Goal: Task Accomplishment & Management: Manage account settings

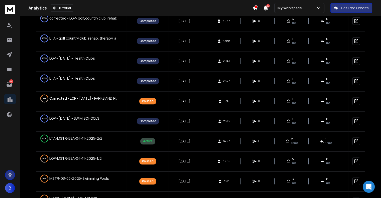
scroll to position [689, 0]
click at [103, 165] on td "67 % LGP-MSTR-BSA-04-11-2025-1/2" at bounding box center [76, 158] width 80 height 14
click at [90, 158] on td "67 % LGP-MSTR-BSA-04-11-2025-1/2" at bounding box center [76, 158] width 80 height 14
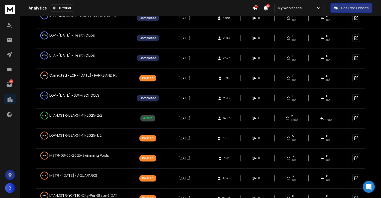
scroll to position [712, 0]
click at [68, 137] on td "67 % LGP-MSTR-BSA-04-11-2025-1/2" at bounding box center [76, 135] width 80 height 14
click at [73, 133] on td "67 % LGP-MSTR-BSA-04-11-2025-1/2" at bounding box center [76, 135] width 80 height 14
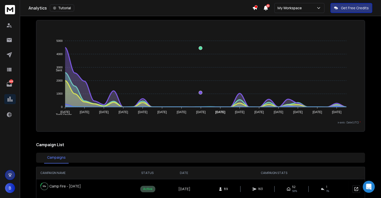
scroll to position [0, 0]
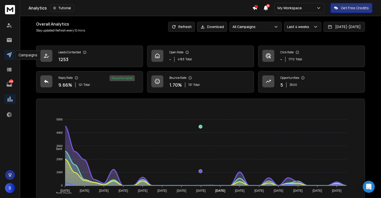
click at [9, 56] on icon at bounding box center [9, 54] width 5 height 5
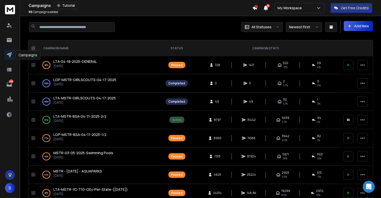
scroll to position [1175, 0]
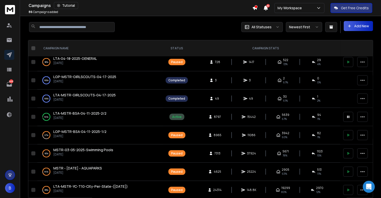
click at [90, 134] on p "6 months ago" at bounding box center [79, 136] width 53 height 4
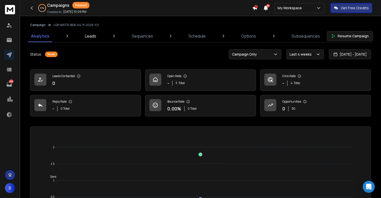
click at [91, 37] on p "Leads" at bounding box center [90, 36] width 11 height 6
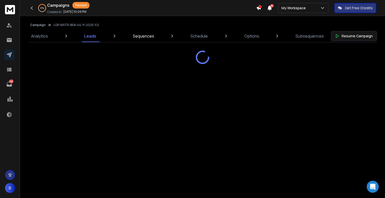
click at [146, 39] on link "Sequences" at bounding box center [143, 36] width 27 height 12
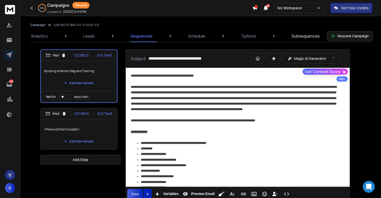
click at [297, 33] on link "Subsequences" at bounding box center [306, 36] width 34 height 12
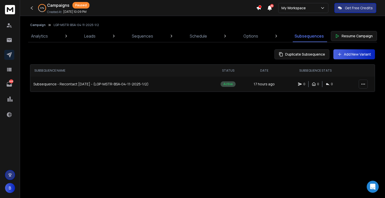
click at [150, 86] on td "Subsequence - Recontact [DATE] - (LGP-MSTR-BSA-04-11-2025-1/2)" at bounding box center [121, 84] width 182 height 15
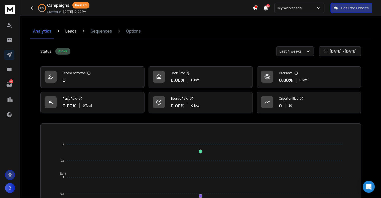
click at [66, 33] on p "Leads" at bounding box center [70, 31] width 11 height 6
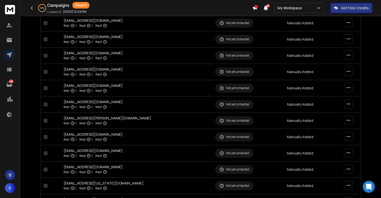
scroll to position [261, 0]
click at [220, 104] on icon at bounding box center [222, 104] width 4 height 4
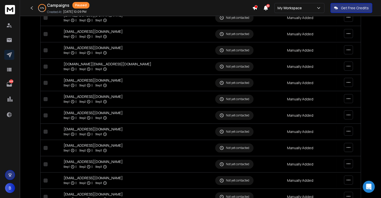
scroll to position [0, 0]
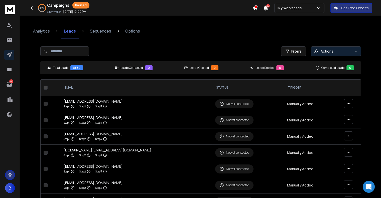
click at [319, 51] on div "Actions" at bounding box center [333, 51] width 38 height 5
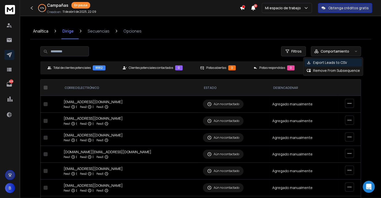
click at [47, 30] on font "Analítica" at bounding box center [40, 31] width 15 height 6
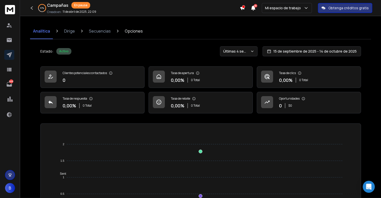
click at [131, 34] on font "Opciones" at bounding box center [134, 31] width 18 height 6
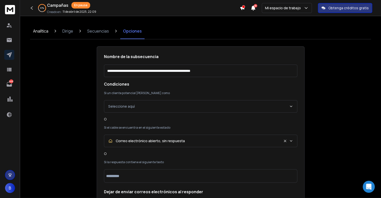
click at [48, 30] on font "Analítica" at bounding box center [40, 31] width 15 height 6
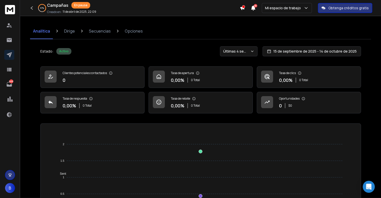
click at [86, 81] on div "0" at bounding box center [88, 80] width 50 height 7
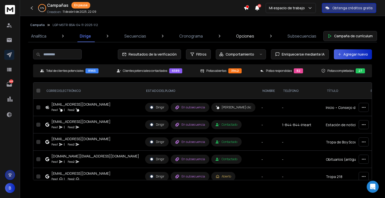
click at [253, 35] on font "Opciones" at bounding box center [245, 36] width 18 height 6
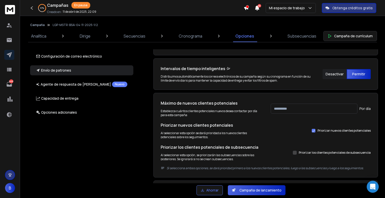
scroll to position [281, 0]
click at [293, 152] on button "Priorizar nuevos clientes potenciales" at bounding box center [295, 152] width 4 height 4
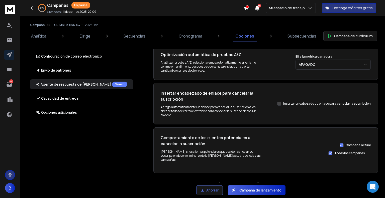
scroll to position [418, 0]
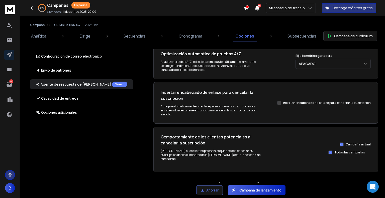
click at [252, 192] on font "Campaña de lanzamiento" at bounding box center [260, 190] width 42 height 5
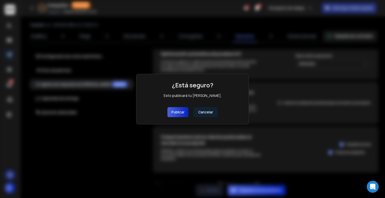
click at [211, 116] on button "Cancelar" at bounding box center [206, 112] width 24 height 10
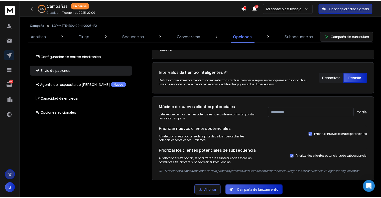
scroll to position [278, 0]
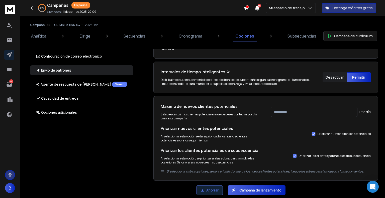
click at [200, 192] on button "Ahorrar" at bounding box center [210, 191] width 26 height 10
click at [296, 37] on font "Subsecuencias" at bounding box center [302, 36] width 29 height 6
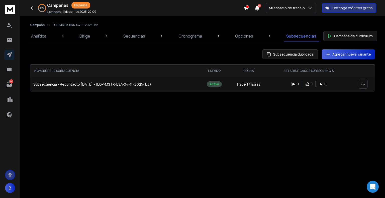
click at [110, 83] on font "Subsecuencia - Recontacto 13/10/2025 - (LGP-MSTR-BSA-04-11-2025-1/2)" at bounding box center [92, 84] width 118 height 5
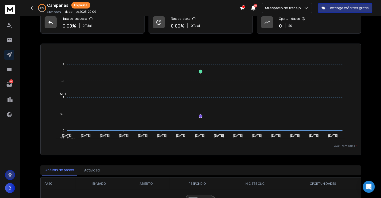
scroll to position [80, 0]
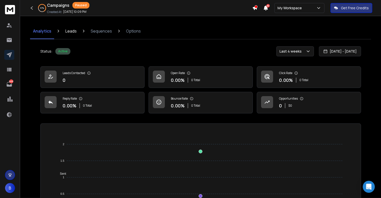
click at [71, 33] on p "Leads" at bounding box center [70, 31] width 11 height 6
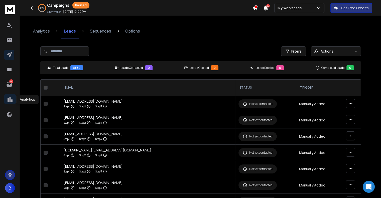
click at [12, 96] on icon at bounding box center [10, 100] width 8 height 8
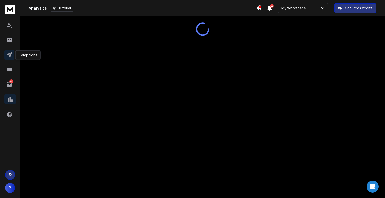
click at [8, 57] on icon at bounding box center [9, 55] width 6 height 6
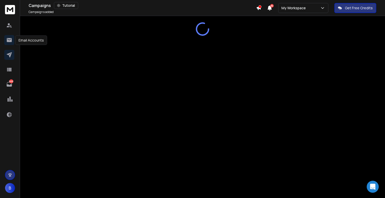
click at [8, 44] on link at bounding box center [9, 40] width 10 height 10
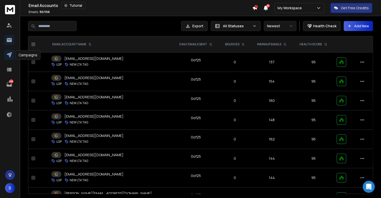
click at [10, 56] on icon at bounding box center [9, 54] width 5 height 5
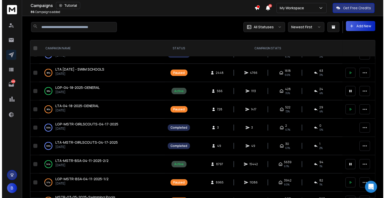
scroll to position [1130, 0]
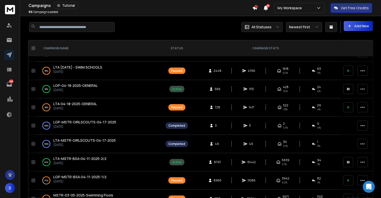
click at [121, 176] on div "67 % LGP-MSTR-BSA-04-11-2025-1/2 6 months ago" at bounding box center [99, 181] width 115 height 12
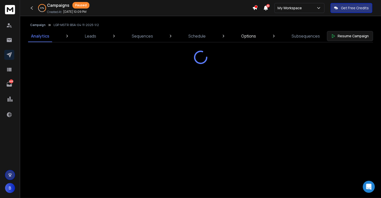
click at [244, 40] on link "Options" at bounding box center [248, 36] width 21 height 12
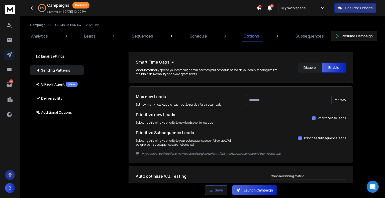
scroll to position [273, 0]
click at [313, 117] on button "Prioritize new leads" at bounding box center [314, 119] width 4 height 4
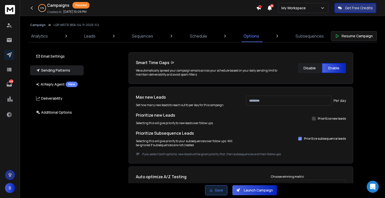
click at [214, 190] on button "Save" at bounding box center [216, 191] width 22 height 10
click at [299, 36] on p "Subsequences" at bounding box center [310, 36] width 28 height 6
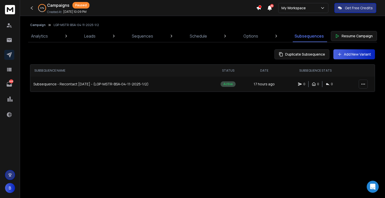
click at [147, 81] on td "Subsequence - Recontact 10/13/2025 - (LGP-MSTR-BSA-04-11-2025-1/2)" at bounding box center [121, 84] width 182 height 15
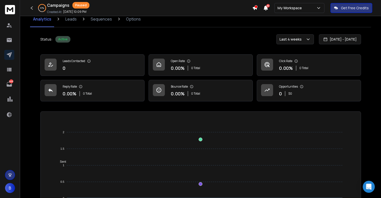
scroll to position [12, 0]
click at [8, 55] on icon at bounding box center [9, 54] width 5 height 5
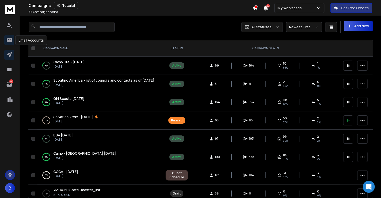
click at [7, 40] on icon at bounding box center [9, 40] width 5 height 4
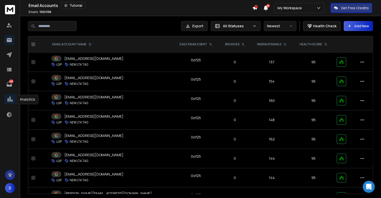
click at [9, 96] on icon at bounding box center [10, 100] width 8 height 8
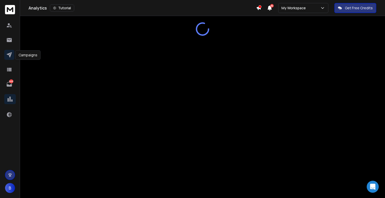
click at [12, 52] on icon at bounding box center [9, 55] width 6 height 6
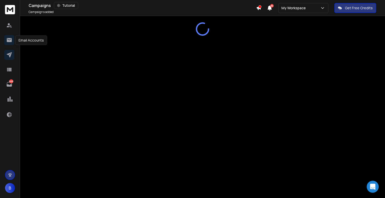
click at [11, 38] on icon at bounding box center [9, 40] width 5 height 4
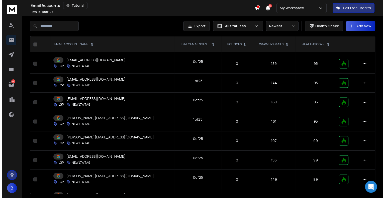
scroll to position [806, 0]
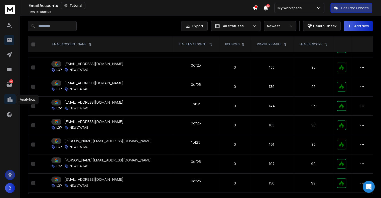
click at [13, 102] on icon at bounding box center [10, 100] width 8 height 8
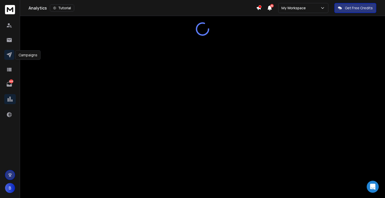
click at [9, 57] on icon at bounding box center [9, 54] width 5 height 5
click at [10, 98] on icon at bounding box center [10, 99] width 5 height 5
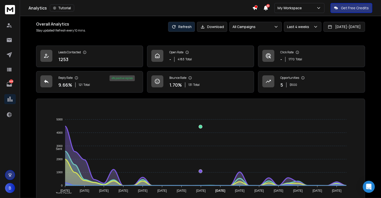
click at [168, 31] on button "Refresh" at bounding box center [181, 27] width 27 height 10
click at [9, 71] on icon at bounding box center [9, 70] width 5 height 4
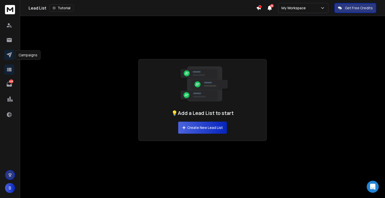
click at [10, 54] on icon at bounding box center [9, 54] width 5 height 5
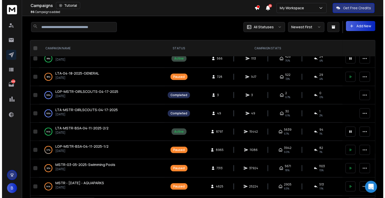
scroll to position [1161, 0]
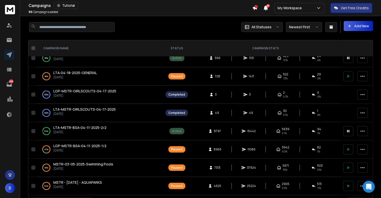
click at [125, 144] on div "67 % LGP-MSTR-BSA-04-11-2025-1/2 [DATE]" at bounding box center [99, 150] width 115 height 12
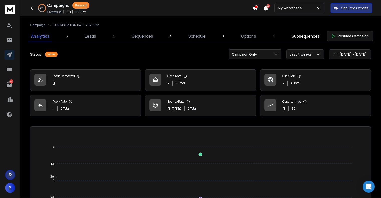
click at [295, 37] on p "Subsequences" at bounding box center [306, 36] width 28 height 6
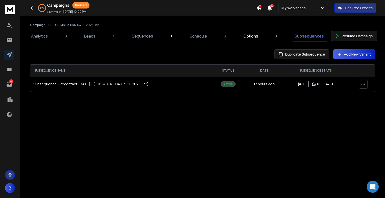
click at [249, 37] on p "Options" at bounding box center [250, 36] width 15 height 6
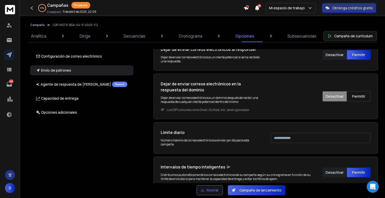
scroll to position [184, 0]
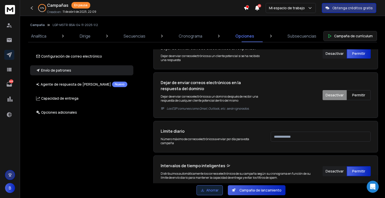
click at [205, 192] on button "Ahorrar" at bounding box center [210, 191] width 26 height 10
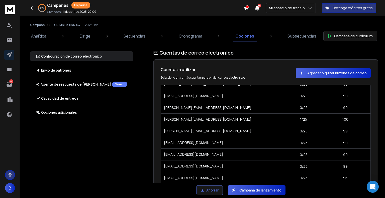
scroll to position [866, 0]
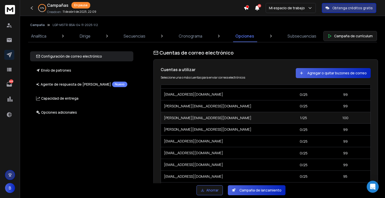
click at [204, 119] on div "marissa@lifeguard-pro.net" at bounding box center [224, 118] width 120 height 5
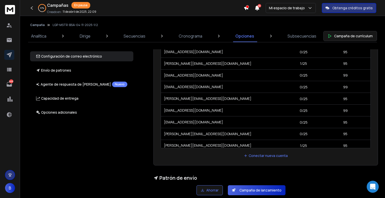
scroll to position [0, 0]
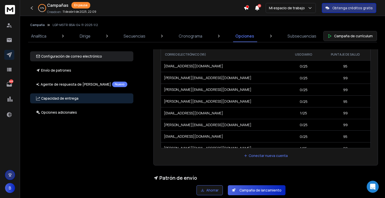
click at [72, 98] on font "Capacidad de entrega" at bounding box center [59, 98] width 37 height 5
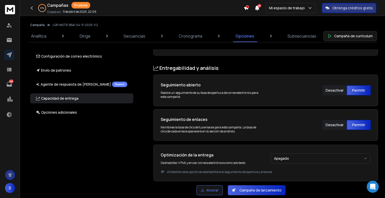
scroll to position [604, 0]
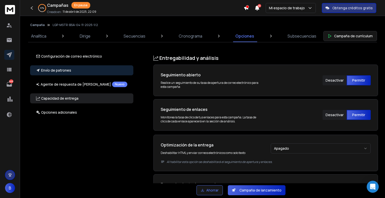
click at [74, 72] on button "Envío de patrones" at bounding box center [81, 70] width 103 height 10
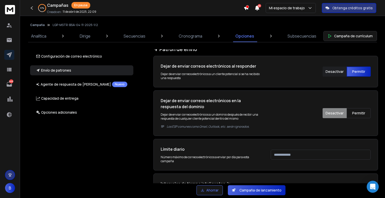
scroll to position [162, 0]
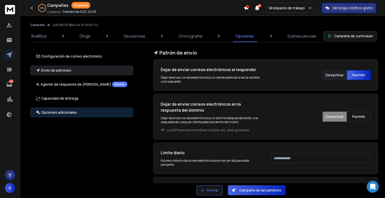
click at [63, 110] on font "Opciones adicionales" at bounding box center [59, 112] width 36 height 5
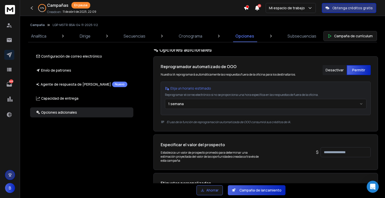
scroll to position [972, 0]
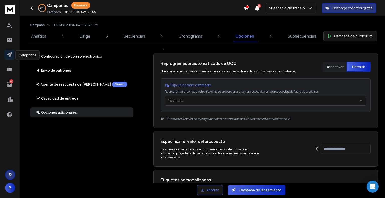
click at [10, 53] on icon at bounding box center [9, 54] width 5 height 5
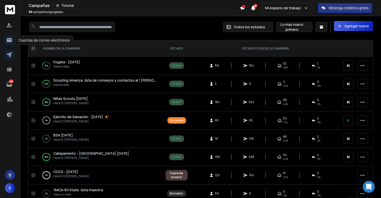
click at [8, 40] on icon at bounding box center [9, 40] width 5 height 4
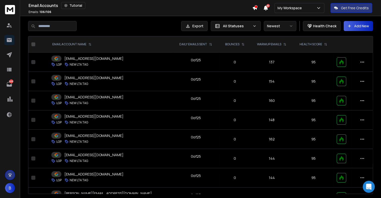
click at [209, 101] on td "0 of 25" at bounding box center [196, 97] width 47 height 13
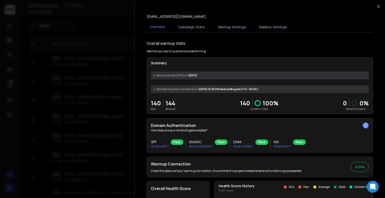
click at [193, 26] on button "Campaign Stats" at bounding box center [191, 27] width 33 height 11
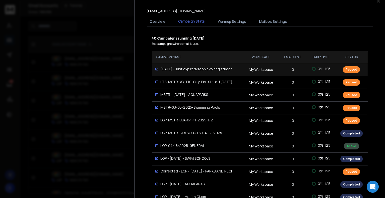
scroll to position [6, 0]
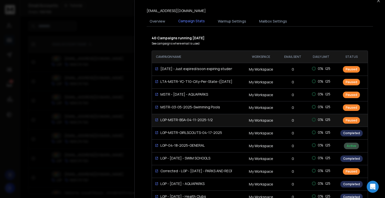
click at [218, 120] on td "LGP-MSTR-BSA-04-11-2025-1/2" at bounding box center [192, 120] width 80 height 11
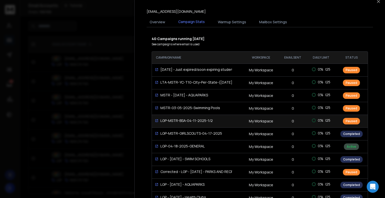
scroll to position [0, 0]
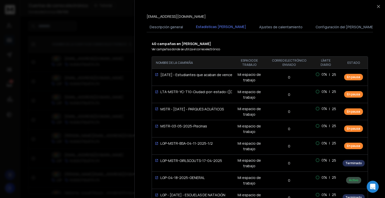
click at [231, 42] on p "40 campañas en [PERSON_NAME]" at bounding box center [260, 43] width 216 height 5
click at [204, 49] on font "Ver campañas donde se utiliza el correo electrónico" at bounding box center [186, 49] width 68 height 4
click at [261, 25] on font "Ajustes de calentamiento" at bounding box center [280, 27] width 43 height 5
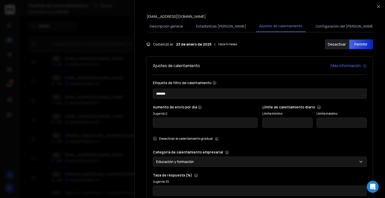
click at [316, 25] on font "Configuración del buzón" at bounding box center [345, 26] width 59 height 5
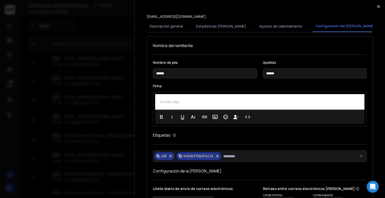
click at [376, 8] on icon "button" at bounding box center [378, 6] width 5 height 5
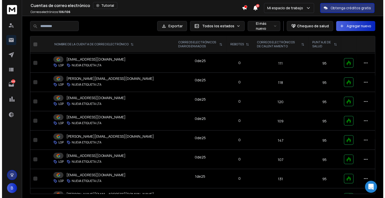
scroll to position [604, 0]
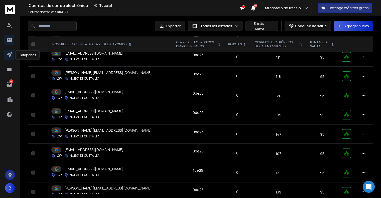
click at [9, 56] on icon at bounding box center [9, 55] width 6 height 6
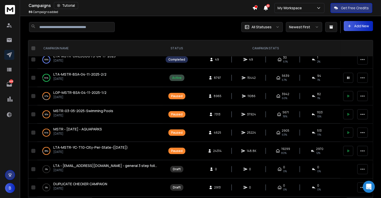
scroll to position [1212, 0]
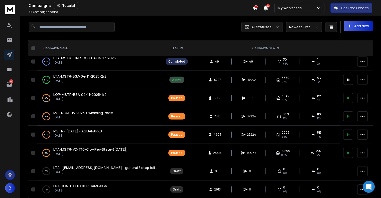
click at [108, 95] on div "67 % LGP-MSTR-BSA-04-11-2025-1/2 [DATE]" at bounding box center [99, 98] width 115 height 12
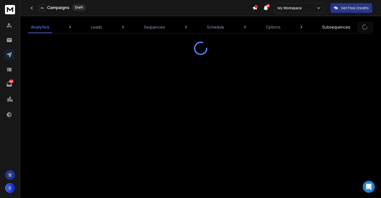
click at [339, 27] on p "Subsequences" at bounding box center [336, 27] width 28 height 6
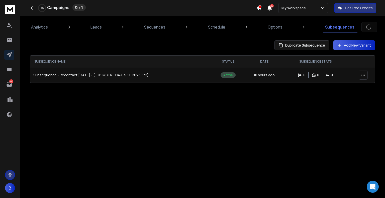
click at [140, 79] on td "Subsequence - Recontact [DATE] - (LGP-MSTR-BSA-04-11-2025-1/2)" at bounding box center [121, 75] width 182 height 15
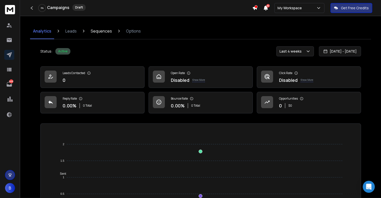
click at [95, 29] on p "Sequences" at bounding box center [101, 31] width 21 height 6
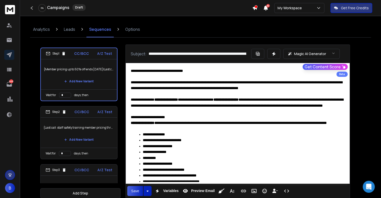
scroll to position [2, 0]
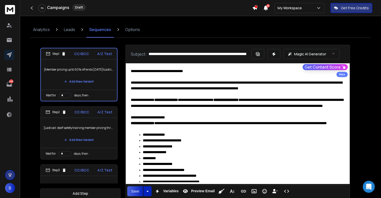
click at [194, 23] on div "Analytics Leads Sequences Options" at bounding box center [200, 30] width 341 height 16
click at [135, 30] on p "Options" at bounding box center [132, 30] width 15 height 6
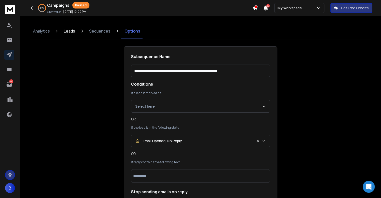
click at [65, 30] on p "Leads" at bounding box center [69, 31] width 11 height 6
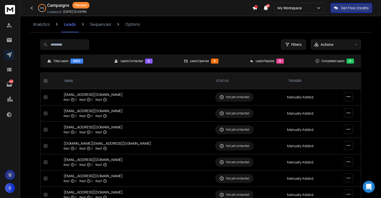
scroll to position [7, 0]
click at [108, 25] on p "Sequences" at bounding box center [100, 24] width 21 height 6
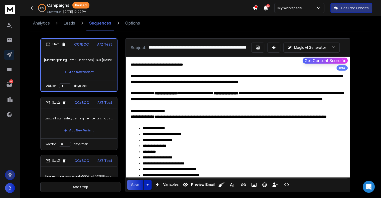
scroll to position [17, 0]
click at [43, 19] on link "Analytics" at bounding box center [41, 23] width 23 height 16
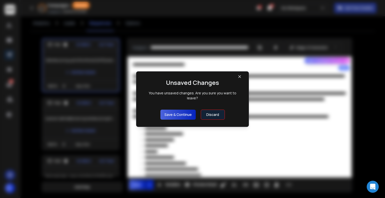
click at [238, 79] on icon at bounding box center [240, 77] width 4 height 4
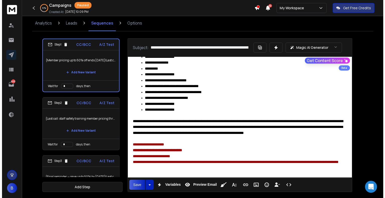
scroll to position [0, 0]
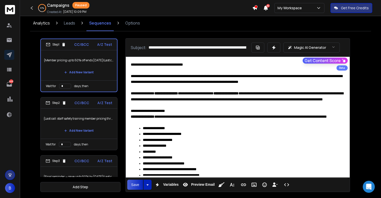
click at [43, 22] on p "Analytics" at bounding box center [41, 23] width 17 height 6
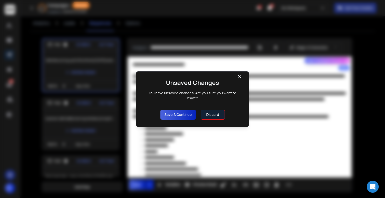
click at [215, 112] on button "Discard" at bounding box center [213, 115] width 24 height 10
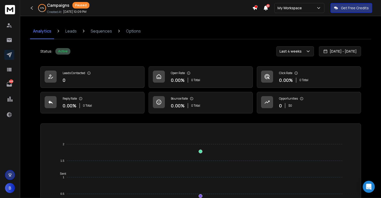
click at [107, 83] on link "Leads Contacted 0" at bounding box center [92, 77] width 104 height 22
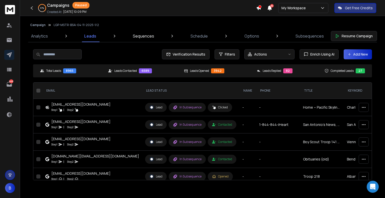
click at [140, 34] on p "Sequences" at bounding box center [143, 36] width 21 height 6
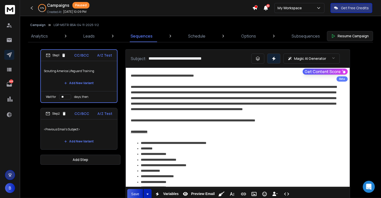
click at [275, 59] on icon "button" at bounding box center [274, 58] width 5 height 5
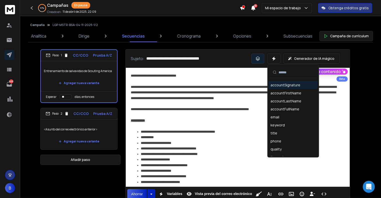
click at [263, 59] on button at bounding box center [258, 59] width 13 height 10
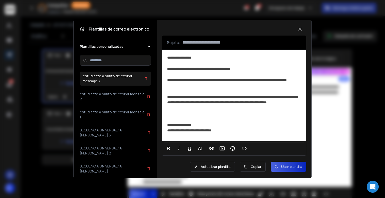
click at [300, 27] on div at bounding box center [234, 29] width 144 height 13
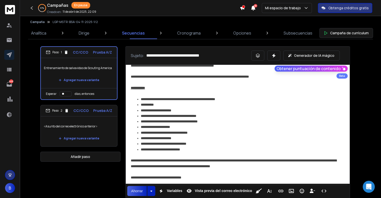
scroll to position [4, 0]
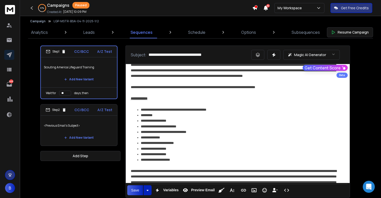
click at [213, 20] on div "Campaign LGP-MSTR-BSA-04-11-2025-1/2" at bounding box center [200, 21] width 341 height 4
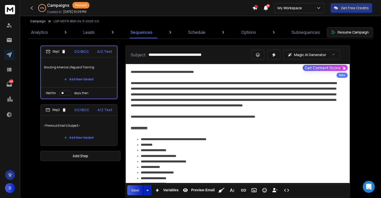
click at [147, 190] on icon "button" at bounding box center [148, 190] width 2 height 1
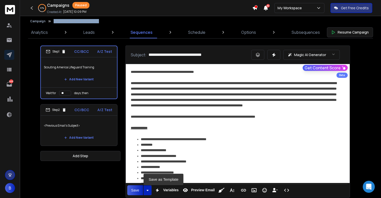
drag, startPoint x: 99, startPoint y: 22, endPoint x: 53, endPoint y: 21, distance: 46.2
click at [53, 21] on div "Campaign LGP-MSTR-BSA-04-11-2025-1/2" at bounding box center [200, 21] width 341 height 4
copy p "LGP-MSTR-BSA-04-11-2025-1/2"
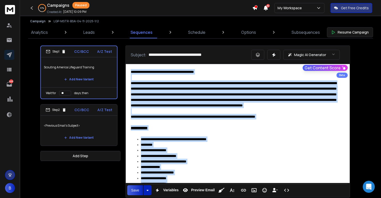
drag, startPoint x: 188, startPoint y: 162, endPoint x: 127, endPoint y: 61, distance: 117.8
click at [127, 61] on div "**********" at bounding box center [238, 122] width 225 height 152
click at [225, 143] on li "*********" at bounding box center [241, 145] width 200 height 6
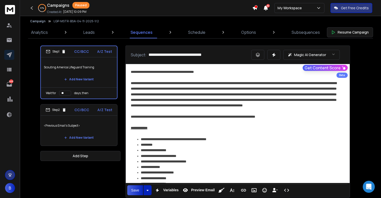
click at [48, 51] on icon at bounding box center [48, 51] width 5 height 5
click at [149, 190] on icon "button" at bounding box center [148, 190] width 6 height 3
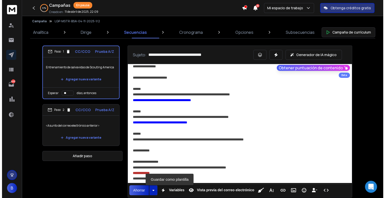
scroll to position [179, 0]
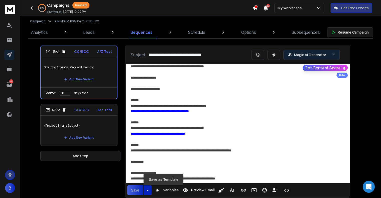
click at [334, 53] on icon "button" at bounding box center [334, 54] width 4 height 4
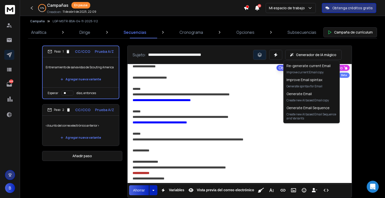
scroll to position [0, 0]
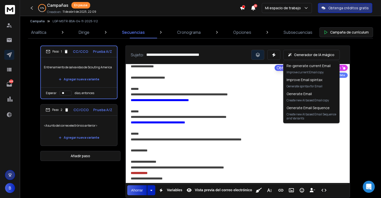
click at [257, 54] on button at bounding box center [258, 55] width 13 height 10
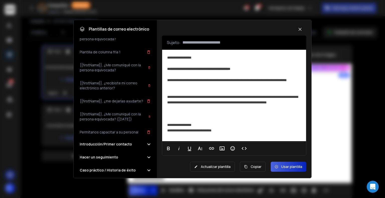
scroll to position [157, 0]
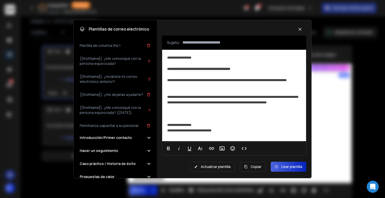
click at [147, 175] on icon "button" at bounding box center [149, 177] width 4 height 4
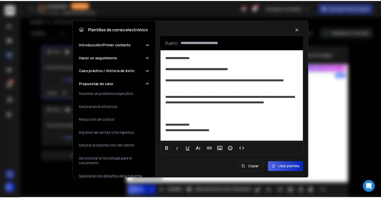
scroll to position [0, 0]
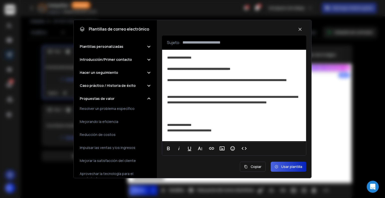
click at [299, 27] on icon at bounding box center [300, 29] width 5 height 5
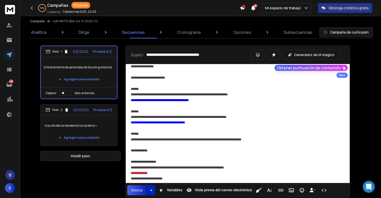
click at [50, 52] on div "Paso 1" at bounding box center [57, 51] width 23 height 5
click at [78, 52] on font "CC/CCO" at bounding box center [80, 51] width 15 height 5
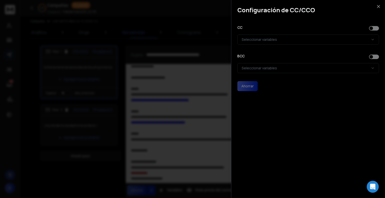
click at [315, 67] on div "Seleccionar variables" at bounding box center [308, 68] width 142 height 10
click at [375, 28] on button "CC" at bounding box center [374, 28] width 10 height 5
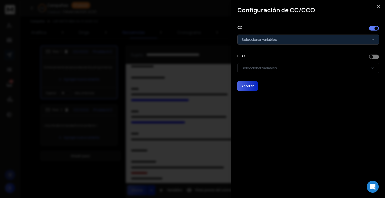
click at [373, 41] on icon "button" at bounding box center [373, 40] width 6 height 4
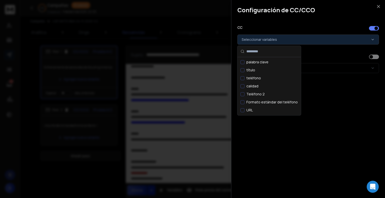
click at [373, 41] on icon "button" at bounding box center [373, 40] width 6 height 4
click at [372, 40] on icon "button" at bounding box center [373, 40] width 6 height 4
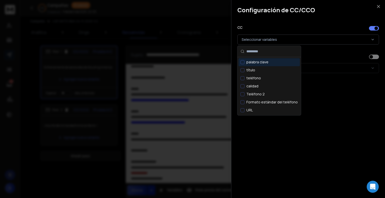
click at [372, 29] on body "**********" at bounding box center [190, 95] width 381 height 198
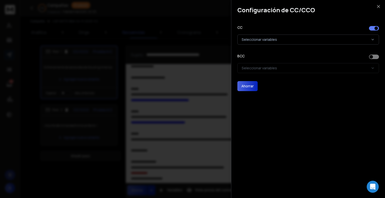
click at [372, 29] on button "CC" at bounding box center [374, 28] width 10 height 5
click at [377, 57] on button "BCC" at bounding box center [374, 57] width 10 height 5
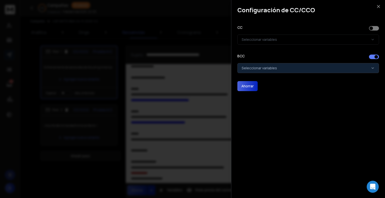
click at [372, 66] on div "Seleccionar variables" at bounding box center [308, 68] width 139 height 5
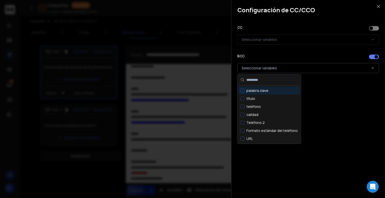
click at [371, 56] on body "**********" at bounding box center [190, 95] width 381 height 198
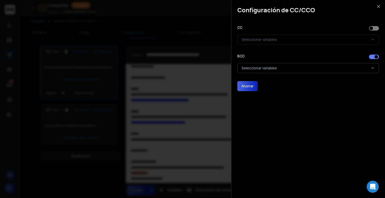
click at [371, 56] on button "BCC" at bounding box center [374, 57] width 10 height 5
click at [380, 8] on icon "button" at bounding box center [378, 6] width 5 height 5
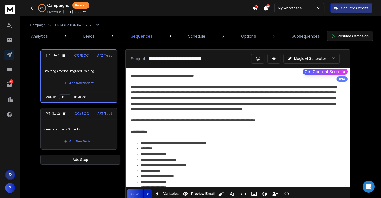
drag, startPoint x: 218, startPoint y: 58, endPoint x: 130, endPoint y: 60, distance: 87.5
click at [130, 60] on div "**********" at bounding box center [238, 59] width 224 height 18
click at [128, 77] on div "**********" at bounding box center [238, 127] width 224 height 119
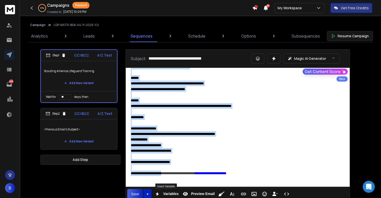
scroll to position [1, 0]
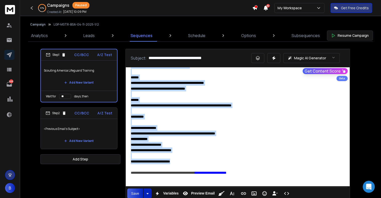
drag, startPoint x: 129, startPoint y: 75, endPoint x: 182, endPoint y: 165, distance: 104.0
click at [182, 165] on div "**********" at bounding box center [238, 126] width 224 height 119
copy div "**********"
click at [113, 125] on p "<Previous Email's Subject>" at bounding box center [79, 129] width 71 height 14
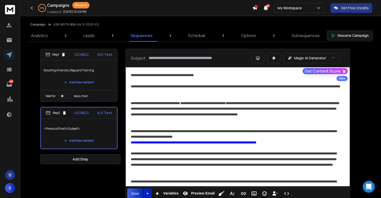
click at [226, 59] on input at bounding box center [198, 58] width 98 height 6
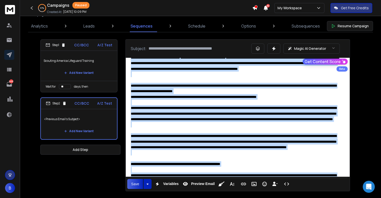
scroll to position [116, 0]
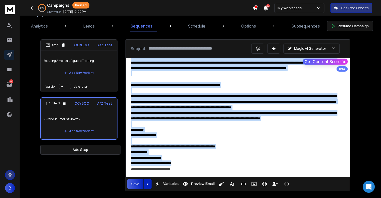
drag, startPoint x: 130, startPoint y: 73, endPoint x: 323, endPoint y: 165, distance: 213.8
click at [323, 165] on div "**********" at bounding box center [238, 117] width 224 height 119
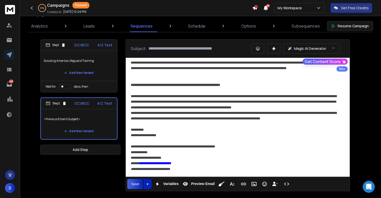
click at [200, 168] on p "**********" at bounding box center [238, 170] width 214 height 6
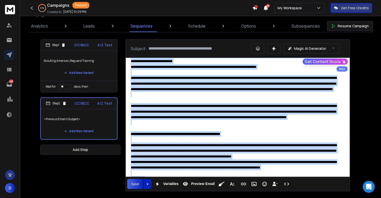
scroll to position [0, 0]
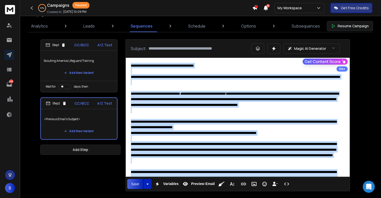
drag, startPoint x: 200, startPoint y: 168, endPoint x: 115, endPoint y: 57, distance: 139.6
click at [115, 57] on div "**********" at bounding box center [200, 115] width 321 height 152
copy div "**********"
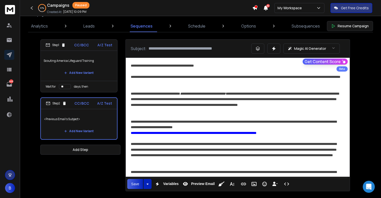
click at [73, 179] on div "Step 1 CC/BCC A/Z Test Scouting America Lifeguard Training Add New Variant Wait…" at bounding box center [80, 115] width 80 height 152
click at [243, 25] on p "Options" at bounding box center [248, 26] width 15 height 6
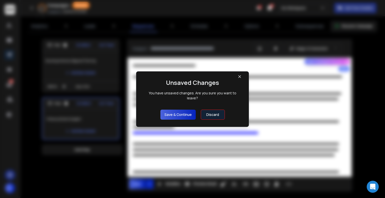
click at [209, 114] on button "Discard" at bounding box center [213, 115] width 24 height 10
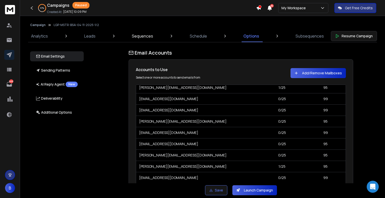
click at [134, 36] on p "Sequences" at bounding box center [142, 36] width 21 height 6
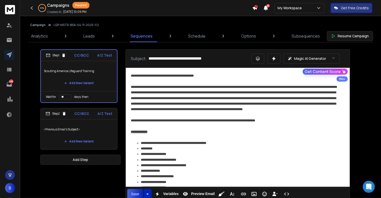
click at [64, 55] on icon at bounding box center [63, 56] width 3 height 4
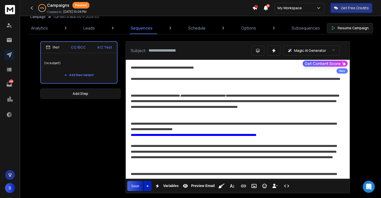
scroll to position [9, 0]
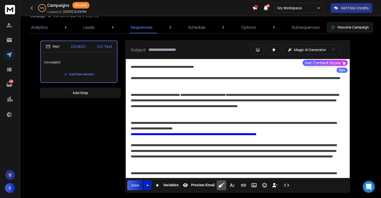
click at [223, 182] on button "Clean HTML" at bounding box center [222, 186] width 10 height 10
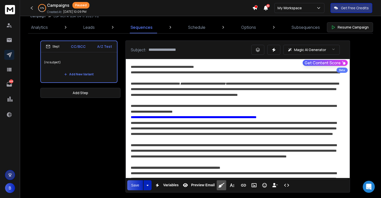
click at [223, 182] on button "Clean HTML" at bounding box center [222, 186] width 10 height 10
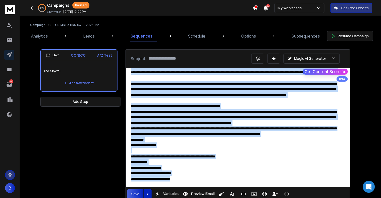
scroll to position [10, 0]
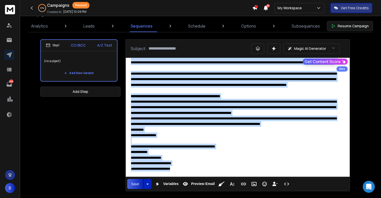
drag, startPoint x: 127, startPoint y: 71, endPoint x: 266, endPoint y: 210, distance: 196.1
click at [266, 188] on html "**********" at bounding box center [190, 89] width 381 height 198
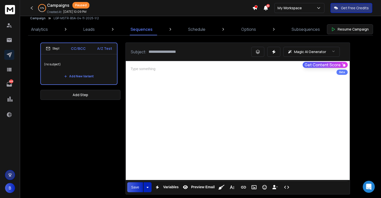
scroll to position [0, 0]
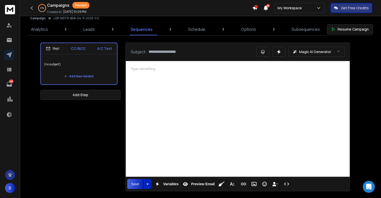
click at [49, 48] on icon at bounding box center [48, 48] width 5 height 5
click at [61, 109] on div "Step 1 CC/BCC A/Z Test (no subject) Add New Variant Add Step" at bounding box center [80, 117] width 80 height 149
click at [102, 144] on div "Step 1 CC/BCC A/Z Test (no subject) Add New Variant Add Step" at bounding box center [80, 117] width 80 height 149
click at [201, 30] on p "Schedule" at bounding box center [196, 29] width 17 height 6
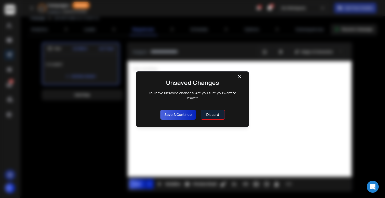
click at [183, 110] on button "Save & Continue" at bounding box center [177, 115] width 35 height 10
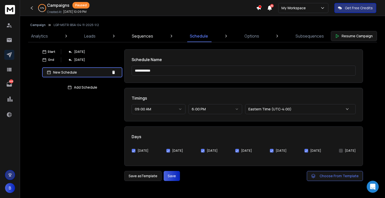
click at [143, 34] on p "Sequences" at bounding box center [142, 36] width 21 height 6
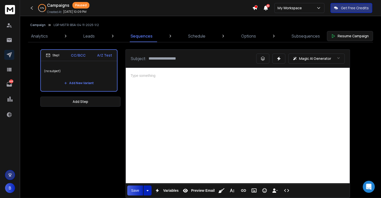
click at [100, 74] on p "(no subject)" at bounding box center [79, 71] width 70 height 14
click at [219, 193] on icon "button" at bounding box center [222, 191] width 6 height 5
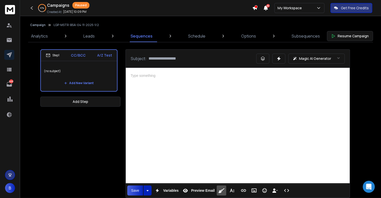
click at [219, 193] on icon "button" at bounding box center [222, 191] width 6 height 5
click at [73, 86] on button "Add New Variant" at bounding box center [79, 83] width 38 height 10
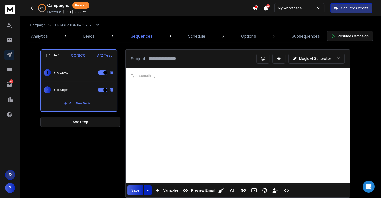
click at [113, 88] on icon at bounding box center [112, 90] width 5 height 5
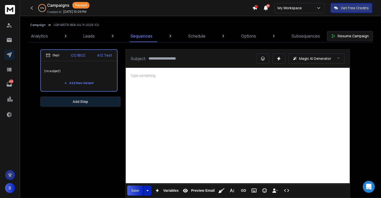
click at [78, 99] on button "Add Step" at bounding box center [80, 102] width 80 height 10
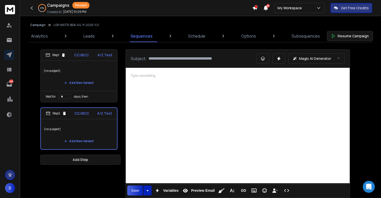
click at [66, 112] on icon at bounding box center [64, 113] width 5 height 5
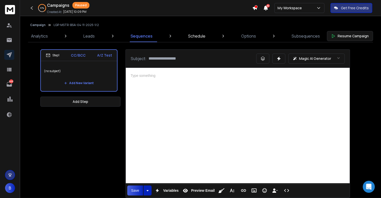
click at [189, 36] on p "Schedule" at bounding box center [196, 36] width 17 height 6
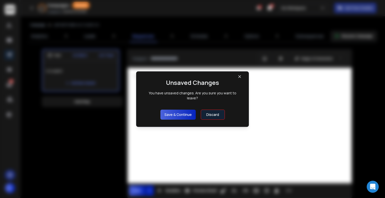
click at [185, 113] on button "Save & Continue" at bounding box center [177, 115] width 35 height 10
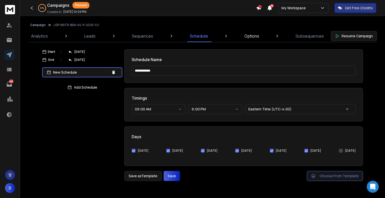
click at [259, 36] on p "Options" at bounding box center [251, 36] width 15 height 6
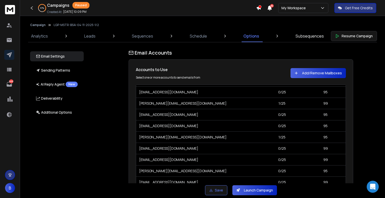
click at [303, 36] on p "Subsequences" at bounding box center [310, 36] width 28 height 6
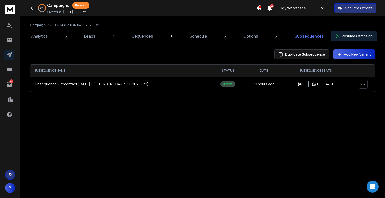
click at [348, 37] on button "Resume Campaign" at bounding box center [354, 36] width 46 height 10
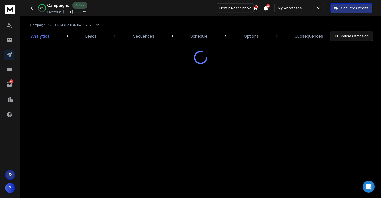
click at [258, 7] on div at bounding box center [256, 6] width 3 height 3
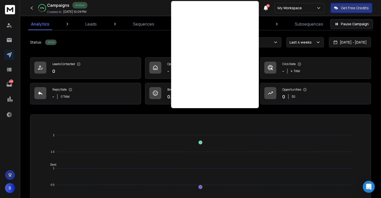
scroll to position [3, 0]
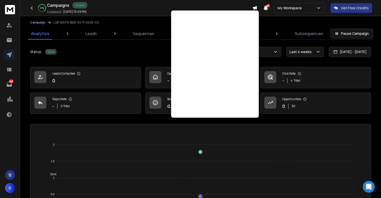
click at [148, 52] on div "Status: Active Pause Campaign Campaign Only Last 4 weeks [DATE] - [DATE]" at bounding box center [200, 52] width 341 height 10
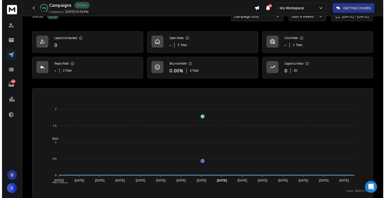
scroll to position [0, 0]
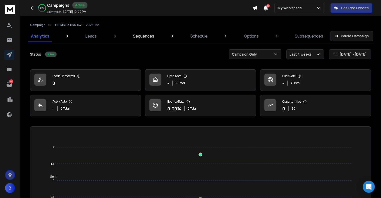
click at [145, 39] on p "Sequences" at bounding box center [143, 36] width 21 height 6
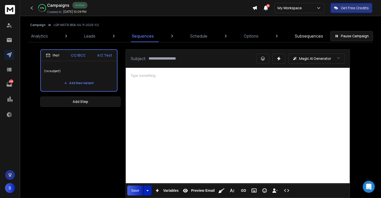
click at [317, 36] on p "Subsequences" at bounding box center [309, 36] width 28 height 6
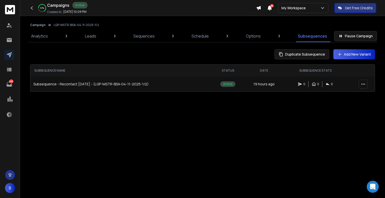
click at [117, 80] on td "Subsequence - Recontact [DATE] - (LGP-MSTR-BSA-04-11-2025-1/2)" at bounding box center [121, 84] width 182 height 15
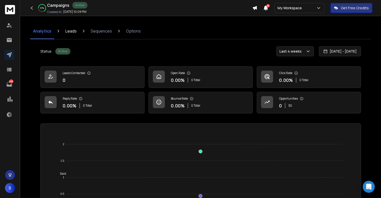
click at [70, 28] on link "Leads" at bounding box center [70, 31] width 17 height 16
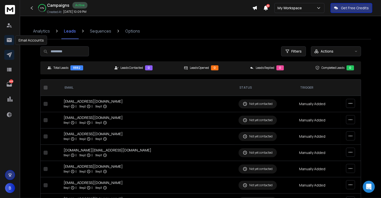
click at [11, 42] on icon at bounding box center [9, 40] width 5 height 4
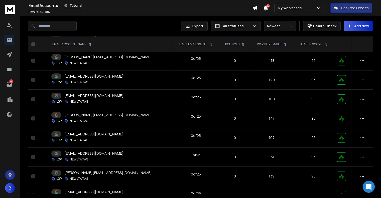
scroll to position [631, 0]
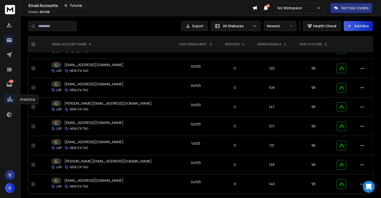
click at [4, 96] on link at bounding box center [10, 100] width 12 height 12
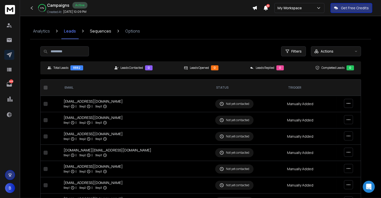
click at [104, 31] on p "Sequences" at bounding box center [100, 31] width 21 height 6
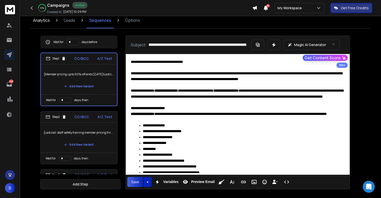
click at [43, 21] on p "Analytics" at bounding box center [41, 20] width 17 height 6
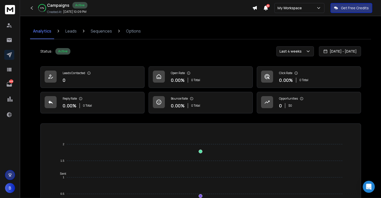
click at [87, 78] on div "0" at bounding box center [77, 80] width 28 height 7
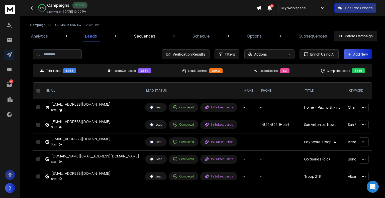
click at [147, 40] on link "Sequences" at bounding box center [144, 36] width 27 height 12
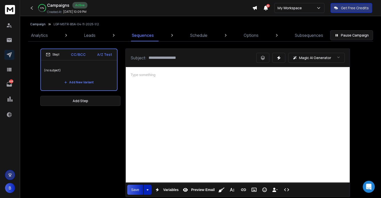
scroll to position [1, 0]
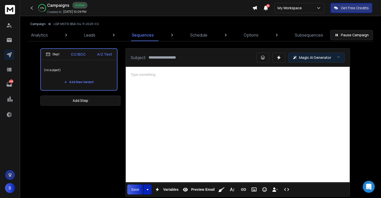
click at [338, 58] on icon "button" at bounding box center [339, 57] width 4 height 4
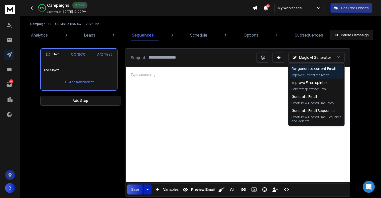
click at [357, 61] on div "Step 1 CC/BCC A/Z Test (no subject) Add New Variant Add Step Subject: Magic AI …" at bounding box center [200, 122] width 321 height 149
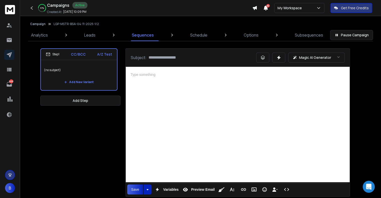
scroll to position [7, 0]
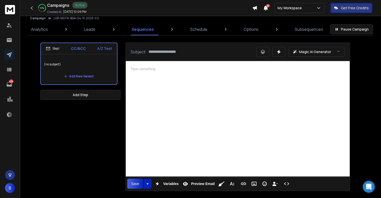
click at [108, 49] on p "A/Z Test" at bounding box center [104, 48] width 15 height 5
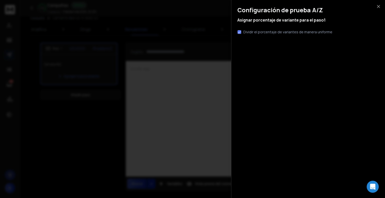
click at [321, 108] on div "Componente de hoja compartida Configuración de prueba A/Z Asignar porcentaje de…" at bounding box center [308, 99] width 154 height 198
click at [379, 7] on icon "button" at bounding box center [378, 6] width 3 height 3
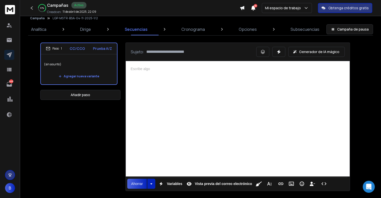
click at [134, 52] on font "Sujeto:" at bounding box center [138, 52] width 14 height 6
click at [49, 64] on font "(sin asunto)" at bounding box center [53, 64] width 18 height 4
click at [46, 66] on font "(sin asunto)" at bounding box center [53, 64] width 18 height 4
click at [49, 48] on icon at bounding box center [48, 48] width 5 height 5
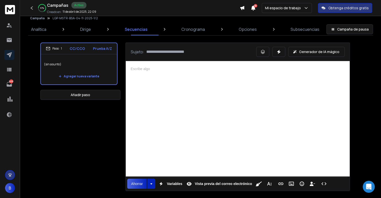
click at [49, 48] on icon at bounding box center [48, 48] width 5 height 5
click at [310, 32] on link "Subsecuencias" at bounding box center [305, 29] width 35 height 12
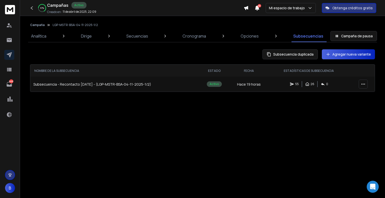
click at [163, 82] on td "Subsecuencia - Recontacto [DATE] - (LGP-MSTR-BSA-04-11-2025-1/2)" at bounding box center [115, 84] width 170 height 15
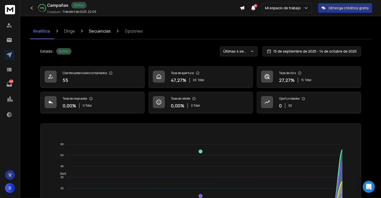
click at [98, 32] on font "Secuencias" at bounding box center [100, 31] width 22 height 6
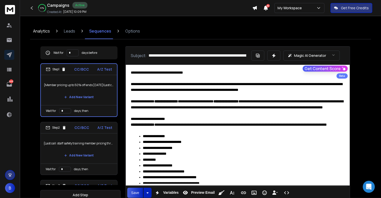
click at [49, 32] on p "Analytics" at bounding box center [41, 31] width 17 height 6
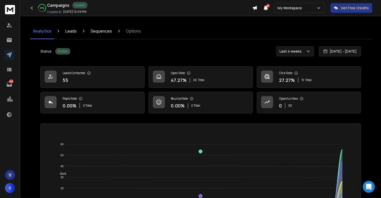
click at [73, 34] on p "Leads" at bounding box center [70, 31] width 11 height 6
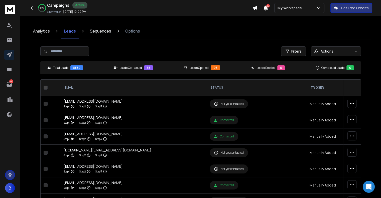
click at [41, 29] on p "Analytics" at bounding box center [41, 31] width 17 height 6
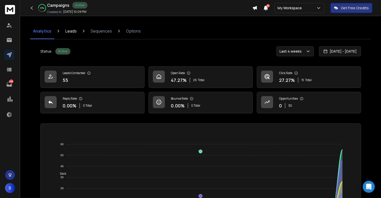
click at [68, 34] on link "Leads" at bounding box center [70, 31] width 17 height 16
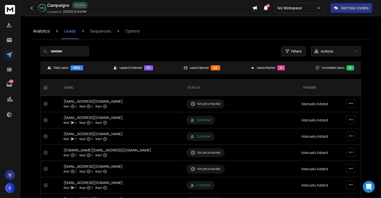
click at [46, 32] on p "Analytics" at bounding box center [41, 31] width 17 height 6
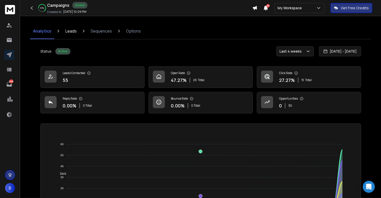
click at [69, 30] on p "Leads" at bounding box center [70, 31] width 11 height 6
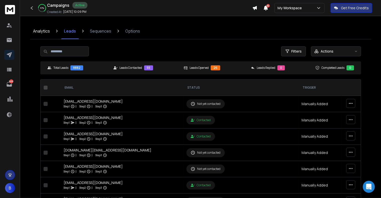
click at [40, 30] on p "Analytics" at bounding box center [41, 31] width 17 height 6
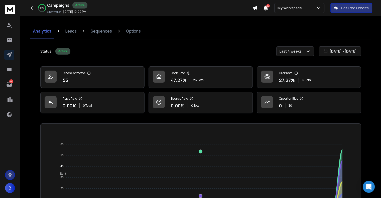
click at [77, 83] on div "55" at bounding box center [77, 80] width 28 height 7
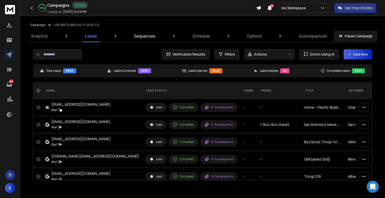
click at [147, 38] on p "Sequences" at bounding box center [144, 36] width 21 height 6
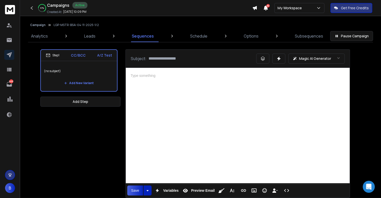
click at [107, 56] on p "A/Z Test" at bounding box center [104, 55] width 15 height 5
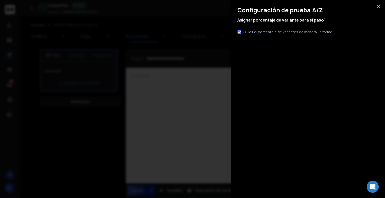
click at [283, 65] on div "Componente de hoja compartida Configuración de prueba A/Z Asignar porcentaje de…" at bounding box center [308, 99] width 154 height 198
click at [378, 6] on icon "button" at bounding box center [378, 6] width 3 height 3
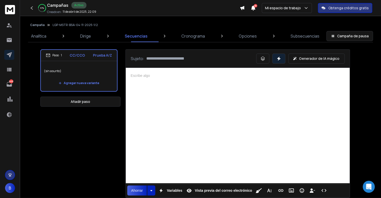
click at [281, 61] on button "button" at bounding box center [279, 59] width 13 height 10
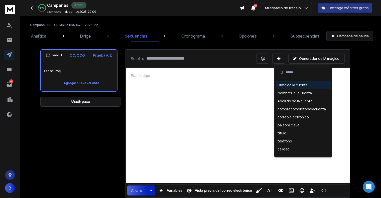
click at [98, 141] on div "Paso 1 CC/CCO Prueba A/Z (sin asunto) Agregar nueva variante Añadir paso" at bounding box center [80, 123] width 80 height 149
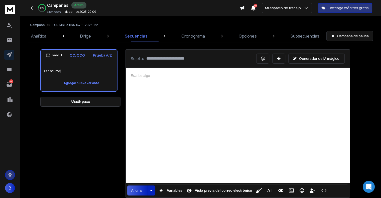
scroll to position [7, 0]
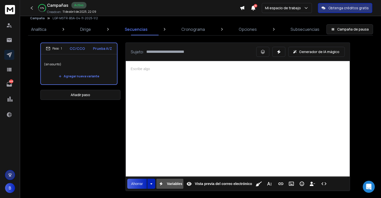
click at [173, 184] on font "Variables" at bounding box center [175, 184] width 16 height 4
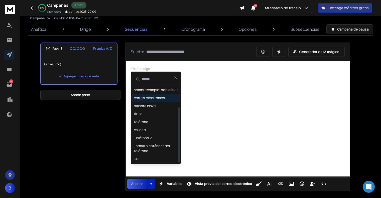
scroll to position [0, 0]
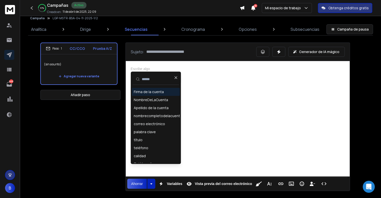
click at [178, 79] on icon at bounding box center [176, 78] width 4 height 4
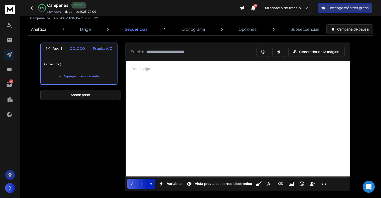
click at [39, 30] on font "Analítica" at bounding box center [38, 30] width 15 height 6
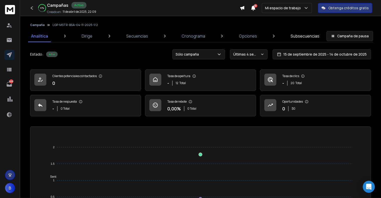
click at [302, 36] on font "Subsecuencias" at bounding box center [305, 36] width 29 height 6
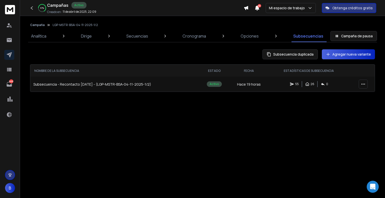
click at [181, 85] on td "Subsecuencia - Recontacto [DATE] - (LGP-MSTR-BSA-04-11-2025-1/2)" at bounding box center [115, 84] width 170 height 15
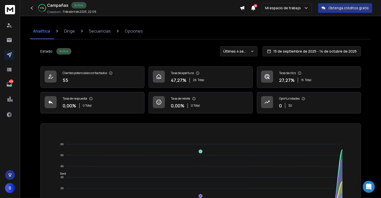
click at [90, 78] on div "55" at bounding box center [88, 80] width 50 height 7
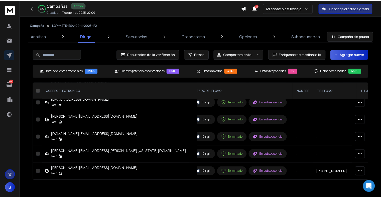
scroll to position [4239, 8]
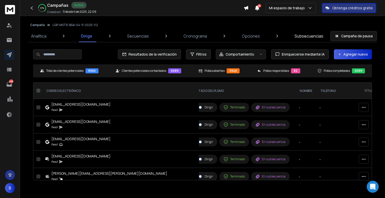
click at [303, 34] on font "Subsecuencias" at bounding box center [309, 36] width 29 height 6
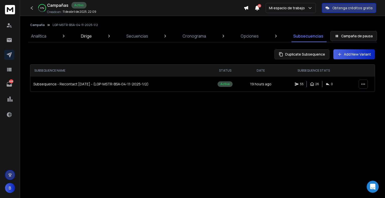
click at [84, 36] on font "Dirige" at bounding box center [86, 36] width 11 height 6
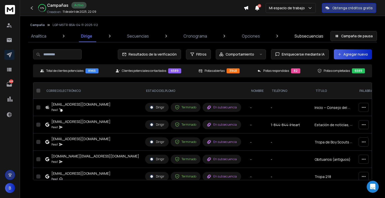
click at [316, 36] on font "Subsecuencias" at bounding box center [309, 36] width 29 height 6
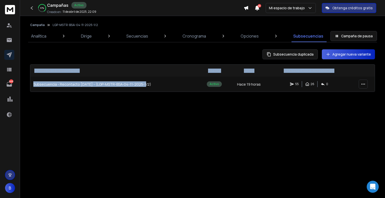
drag, startPoint x: 137, startPoint y: 92, endPoint x: 141, endPoint y: 87, distance: 6.4
click at [141, 87] on div "Subsecuencia duplicada Agregar nueva variante NOMBRE DE LA SUBSECUENCIA ESTADO …" at bounding box center [202, 70] width 349 height 47
click at [141, 87] on td "Subsecuencia - Recontacto [DATE] - (LGP-MSTR-BSA-04-11-2025-1/2)" at bounding box center [115, 84] width 170 height 15
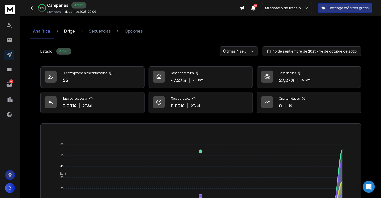
click at [74, 32] on font "Dirige" at bounding box center [69, 31] width 11 height 6
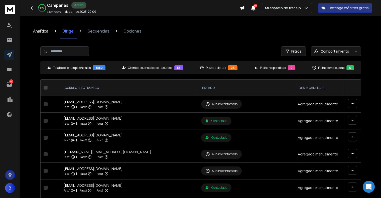
click at [43, 28] on font "Analítica" at bounding box center [40, 31] width 15 height 6
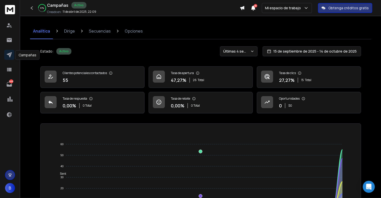
click at [9, 53] on icon at bounding box center [9, 54] width 5 height 5
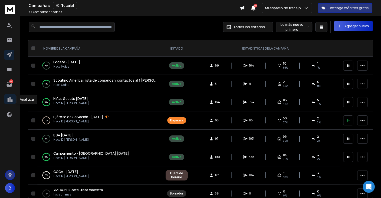
click at [8, 99] on icon at bounding box center [10, 99] width 5 height 5
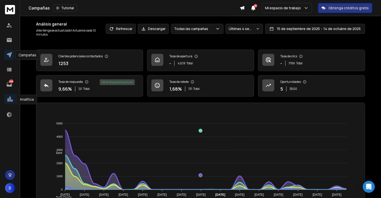
click at [9, 56] on icon at bounding box center [9, 54] width 5 height 5
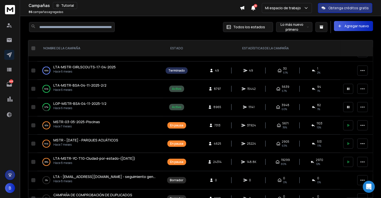
scroll to position [1203, 0]
click at [136, 106] on div "67 % LGP-MSTR-BSA-04-11-2025-1/2 Hace 6 meses" at bounding box center [99, 108] width 115 height 12
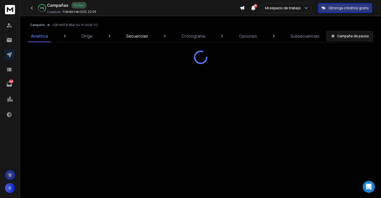
click at [138, 34] on font "Secuencias" at bounding box center [137, 36] width 22 height 6
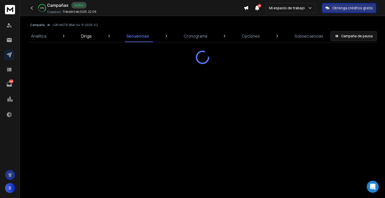
click at [95, 38] on link "Dirige" at bounding box center [86, 36] width 17 height 12
click at [192, 39] on font "Cronograma" at bounding box center [196, 36] width 24 height 6
click at [85, 39] on font "Dirige" at bounding box center [86, 36] width 11 height 6
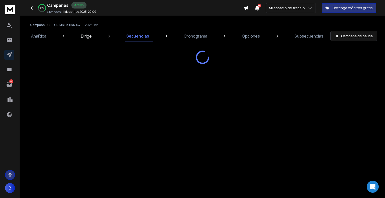
click at [85, 39] on font "Dirige" at bounding box center [86, 36] width 11 height 6
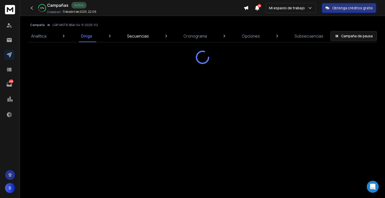
click at [133, 36] on font "Secuencias" at bounding box center [138, 36] width 22 height 6
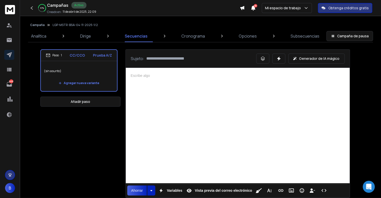
scroll to position [7, 0]
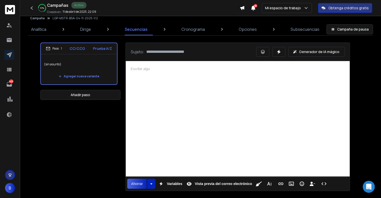
click at [53, 50] on font "Paso" at bounding box center [55, 48] width 7 height 4
click at [108, 48] on font "Prueba A/Z" at bounding box center [102, 48] width 19 height 5
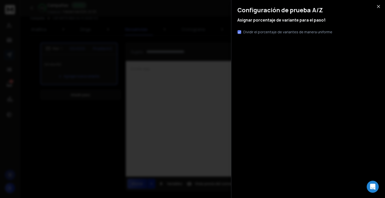
click at [379, 5] on icon "button" at bounding box center [378, 6] width 5 height 5
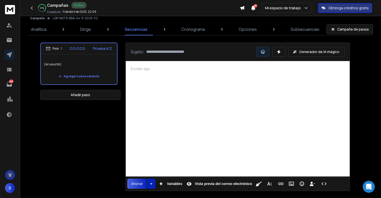
click at [264, 52] on icon at bounding box center [263, 52] width 5 height 5
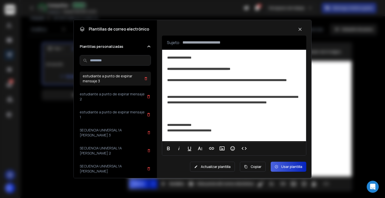
click at [301, 28] on icon at bounding box center [300, 29] width 3 height 3
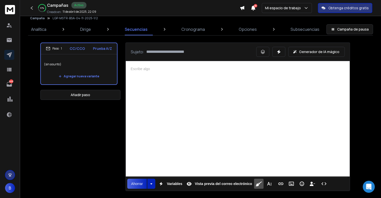
click at [260, 188] on button "HTML limpio" at bounding box center [259, 184] width 10 height 10
click at [236, 124] on div at bounding box center [238, 119] width 224 height 116
click at [259, 183] on icon "button" at bounding box center [259, 184] width 6 height 5
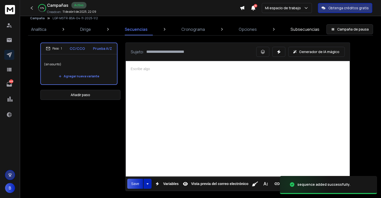
click at [307, 30] on font "Subsecuencias" at bounding box center [305, 30] width 29 height 6
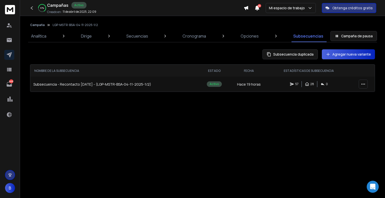
click at [138, 84] on font "Subsecuencia - Recontacto [DATE] - (LGP-MSTR-BSA-04-11-2025-1/2)" at bounding box center [92, 84] width 118 height 5
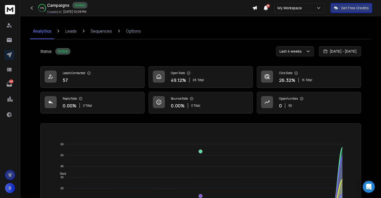
click at [74, 77] on div "57" at bounding box center [77, 80] width 28 height 7
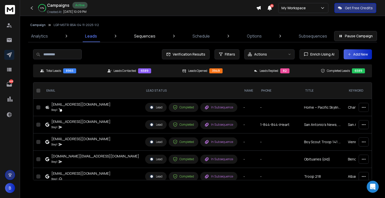
click at [146, 36] on p "Sequences" at bounding box center [144, 36] width 21 height 6
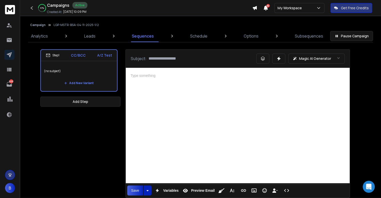
click at [165, 58] on input at bounding box center [200, 59] width 103 height 6
click at [144, 59] on p "Subject:" at bounding box center [139, 59] width 16 height 6
click at [149, 189] on div "button" at bounding box center [148, 191] width 8 height 10
click at [371, 74] on div "Step 1 CC/BCC A/Z Test (no subject) Add New Variant Add Step Subject: Magic AI …" at bounding box center [200, 123] width 345 height 153
click at [314, 35] on p "Subsequences" at bounding box center [309, 36] width 28 height 6
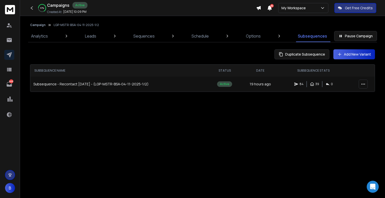
click at [167, 88] on td "Subsequence - Recontact [DATE] - (LGP-MSTR-BSA-04-11-2025-1/2)" at bounding box center [119, 84] width 179 height 15
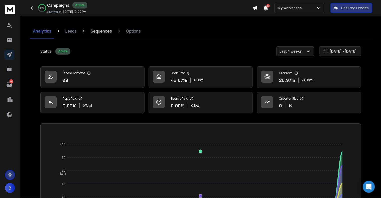
click at [95, 33] on p "Sequences" at bounding box center [101, 31] width 21 height 6
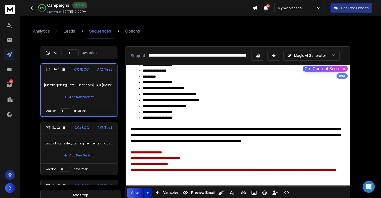
scroll to position [101, 0]
click at [97, 146] on p "{Last call: staff safety training member pricing thru [DATE]|Quick quote + hold…" at bounding box center [79, 144] width 71 height 14
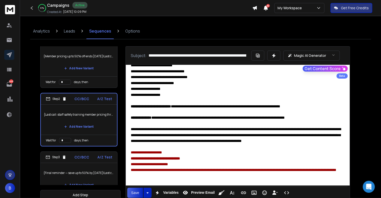
scroll to position [30, 0]
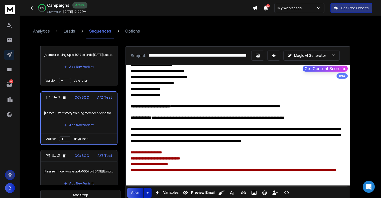
click at [99, 171] on p "{Final reminder — save up to 50% by [DATE]|Last chance: member pricing thru [DA…" at bounding box center [79, 172] width 71 height 14
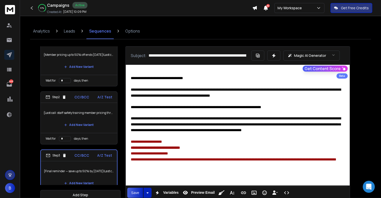
scroll to position [11, 0]
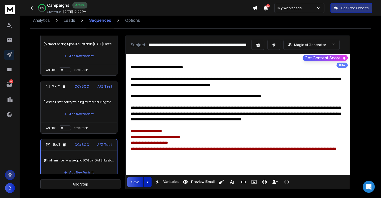
click at [95, 40] on p "{Member pricing up to 50% off ends [DATE]|Last call: staff safety training memb…" at bounding box center [79, 44] width 71 height 14
type input "**********"
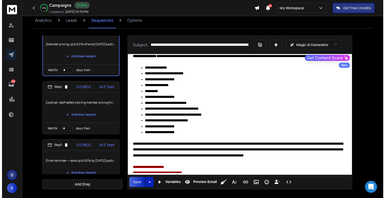
scroll to position [0, 0]
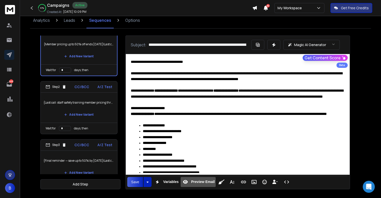
click at [196, 181] on span "Preview Email" at bounding box center [203, 182] width 26 height 4
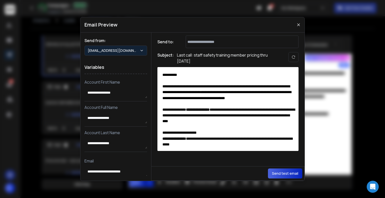
click at [140, 49] on icon "button" at bounding box center [142, 50] width 4 height 5
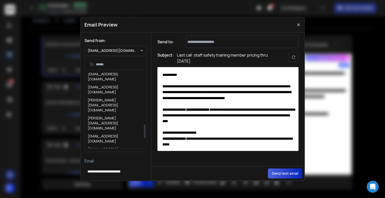
scroll to position [278, 0]
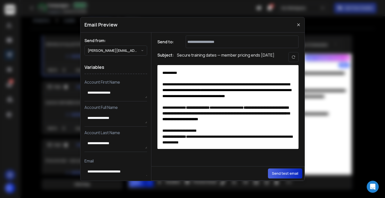
click at [222, 38] on input at bounding box center [242, 41] width 109 height 9
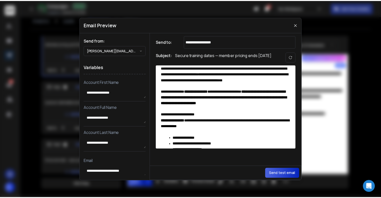
scroll to position [17, 0]
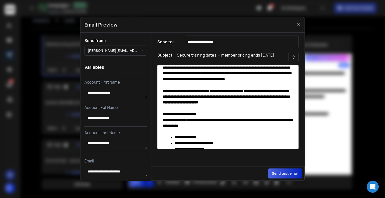
type input "**********"
click at [282, 173] on button "Send test email" at bounding box center [285, 174] width 34 height 10
click at [297, 24] on icon at bounding box center [299, 25] width 4 height 4
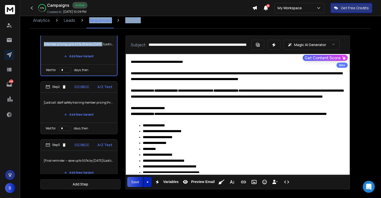
drag, startPoint x: 84, startPoint y: 30, endPoint x: 100, endPoint y: 45, distance: 22.3
click at [100, 45] on div "Analytics Leads Sequences Options Wait for * days before Step 1 CC/BCC A/Z Test…" at bounding box center [200, 101] width 341 height 179
click at [125, 34] on div "Wait for * days before Step 1 CC/BCC A/Z Test {Member pricing up to 50% off end…" at bounding box center [200, 113] width 341 height 158
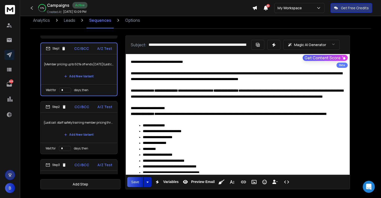
scroll to position [0, 0]
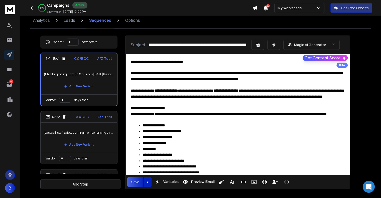
click at [72, 41] on input "*" at bounding box center [73, 42] width 12 height 7
type input "*"
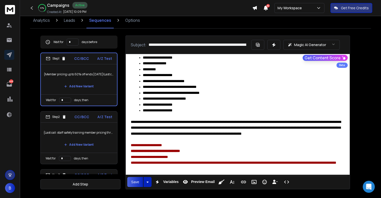
scroll to position [101, 0]
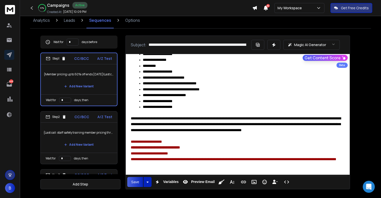
type input "*"
click at [77, 43] on input "*" at bounding box center [73, 42] width 12 height 7
type input "*"
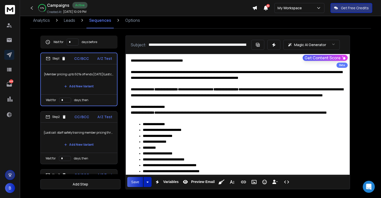
scroll to position [0, 0]
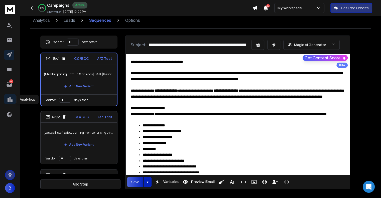
click at [8, 100] on icon at bounding box center [10, 99] width 5 height 5
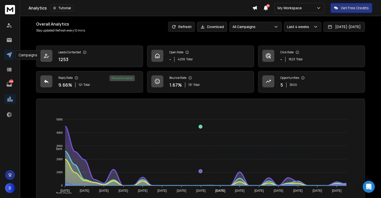
click at [10, 53] on icon at bounding box center [9, 55] width 6 height 6
click at [71, 57] on div "1253" at bounding box center [72, 59] width 28 height 7
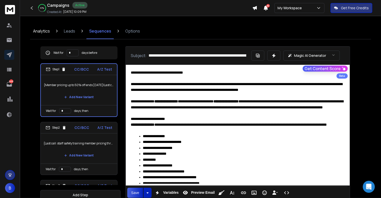
click at [37, 28] on link "Analytics" at bounding box center [41, 31] width 23 height 16
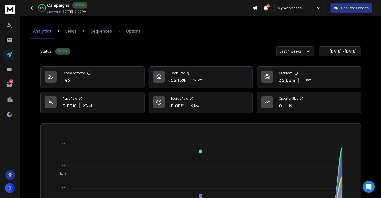
click at [89, 79] on div "143" at bounding box center [77, 80] width 28 height 7
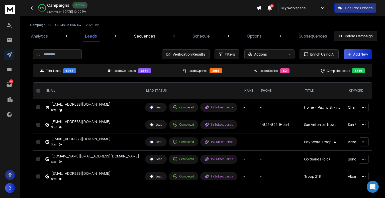
click at [149, 39] on link "Sequences" at bounding box center [144, 36] width 27 height 12
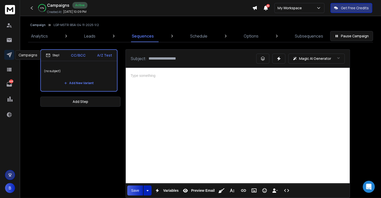
click at [10, 55] on icon at bounding box center [9, 54] width 5 height 5
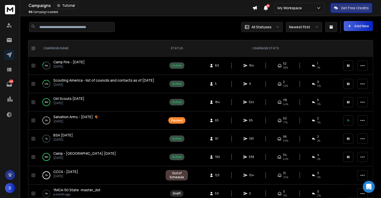
click at [85, 64] on link "Camp Fire - [DATE]" at bounding box center [68, 62] width 31 height 5
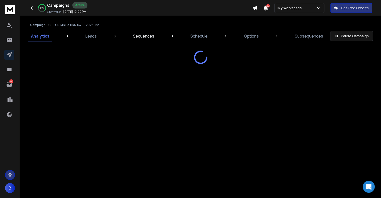
click at [143, 38] on p "Sequences" at bounding box center [143, 36] width 21 height 6
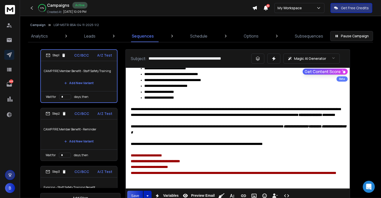
scroll to position [241, 0]
click at [113, 140] on div "CAMP FIRE Member Benefit - Reminder Add New Variant" at bounding box center [79, 135] width 77 height 30
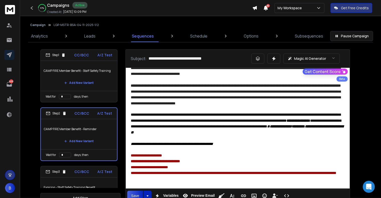
scroll to position [19, 0]
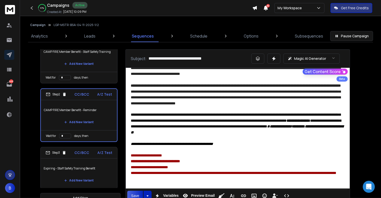
click at [106, 168] on p "Expiring - Staff Safety Training Benefit" at bounding box center [79, 169] width 71 height 14
type input "**********"
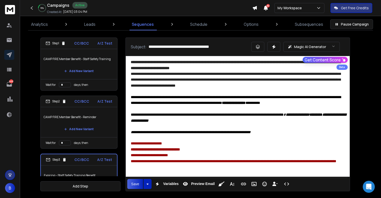
scroll to position [212, 0]
